Goal: Information Seeking & Learning: Check status

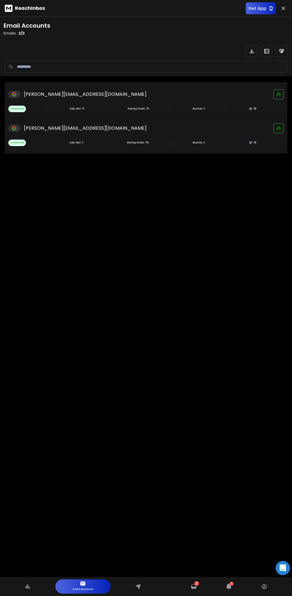
click at [30, 587] on icon at bounding box center [28, 587] width 6 height 6
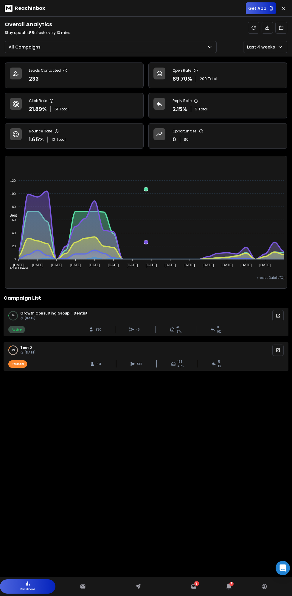
click at [278, 316] on icon at bounding box center [278, 316] width 4 height 4
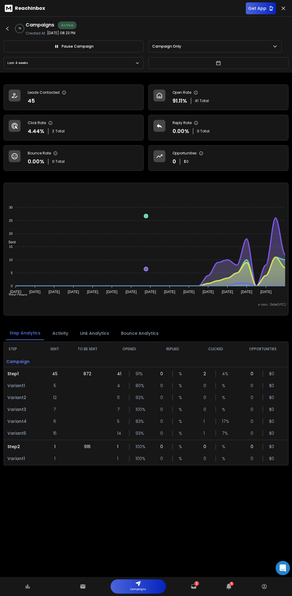
click at [61, 345] on th "SENT" at bounding box center [54, 349] width 25 height 14
click at [62, 336] on button "Activity" at bounding box center [60, 333] width 23 height 13
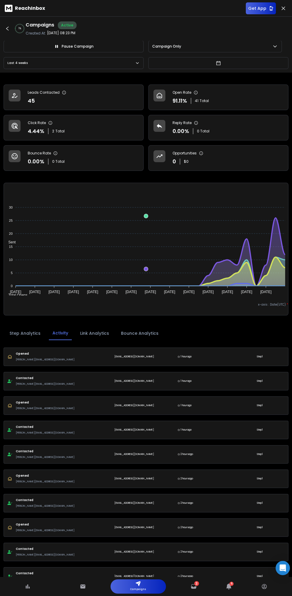
click at [30, 333] on button "Step Analytics" at bounding box center [25, 333] width 38 height 13
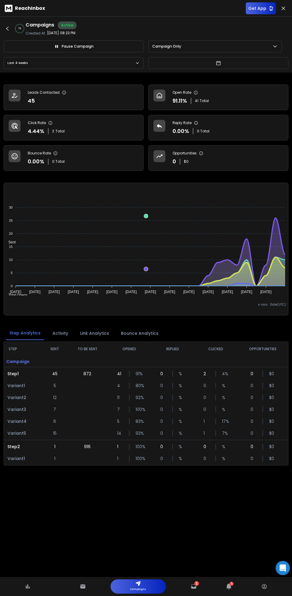
click at [271, 266] on foreignobject "Sent Total Opens Unique Opens Links Clicked Total Replies" at bounding box center [146, 243] width 284 height 104
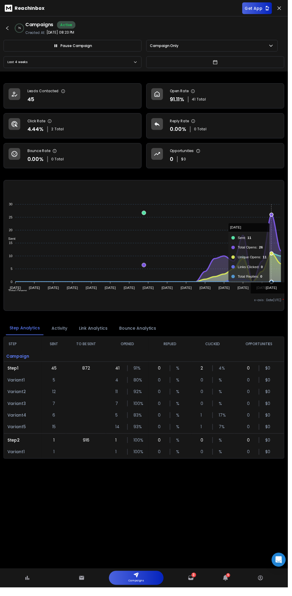
click at [61, 334] on button "Activity" at bounding box center [60, 333] width 23 height 13
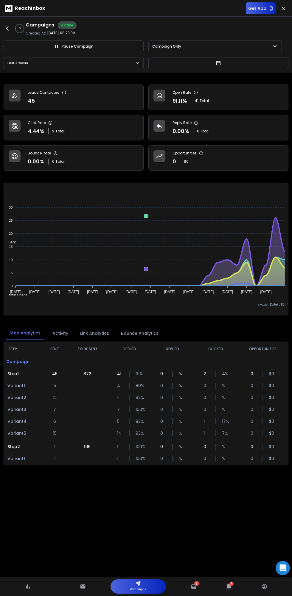
click at [231, 584] on span "5" at bounding box center [231, 584] width 4 height 4
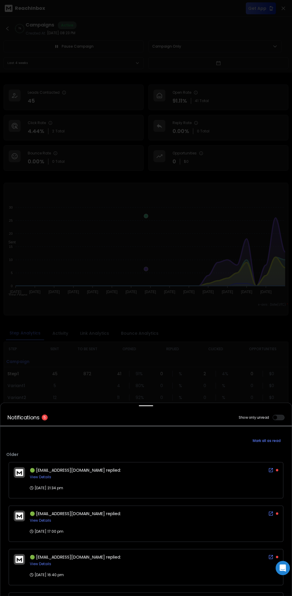
click at [222, 348] on div at bounding box center [146, 298] width 292 height 596
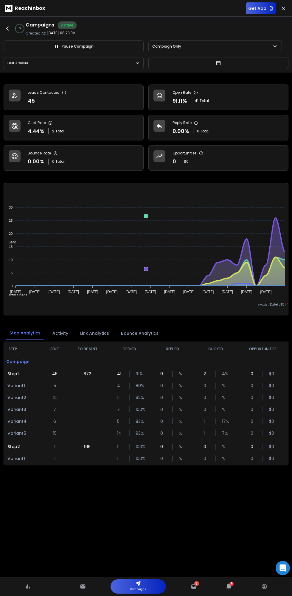
click at [196, 583] on span "3" at bounding box center [196, 583] width 2 height 5
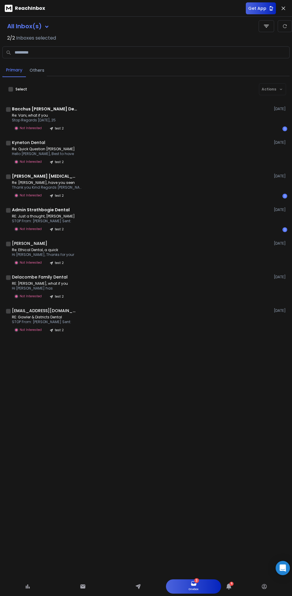
click at [40, 585] on div at bounding box center [27, 587] width 55 height 14
